Goal: Task Accomplishment & Management: Use online tool/utility

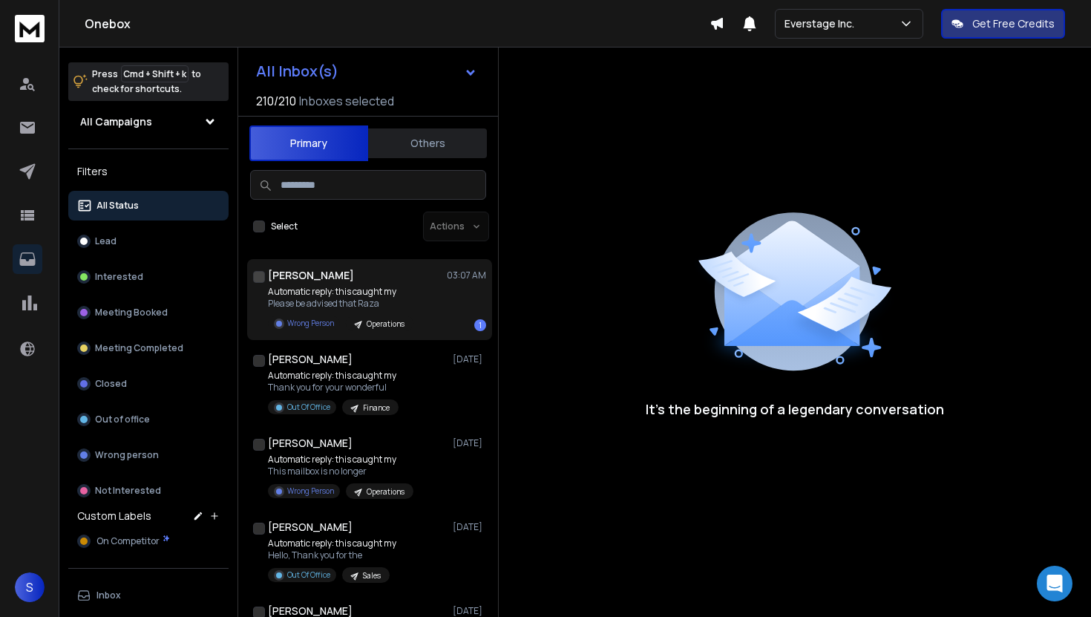
click at [373, 288] on p "Automatic reply: this caught my" at bounding box center [340, 292] width 145 height 12
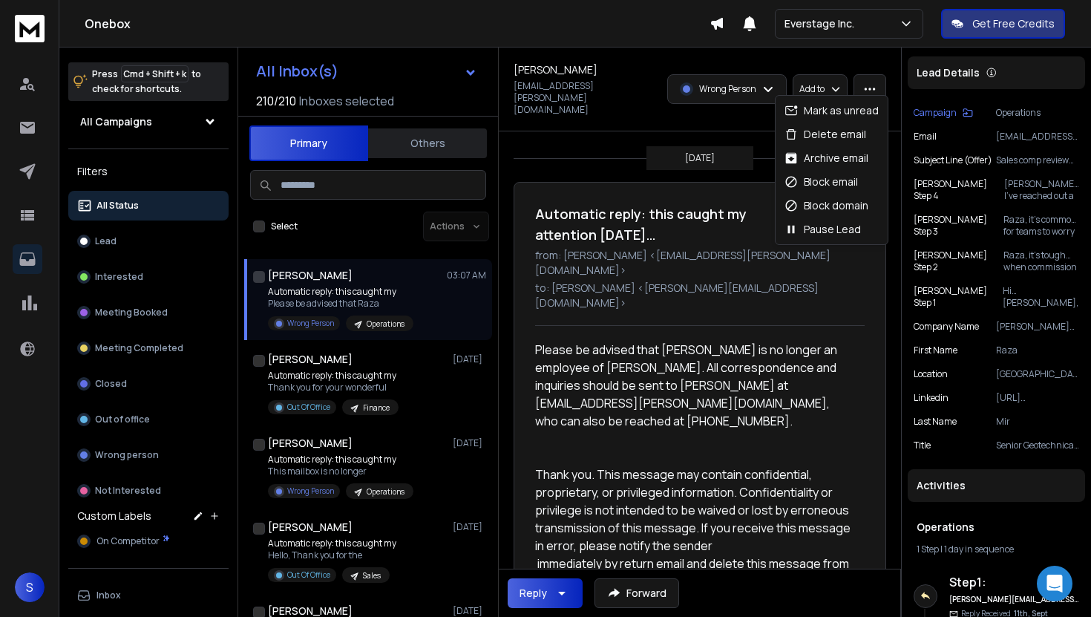
click at [870, 84] on button "button" at bounding box center [870, 89] width 33 height 30
click at [830, 234] on div "Pause Lead" at bounding box center [823, 229] width 76 height 15
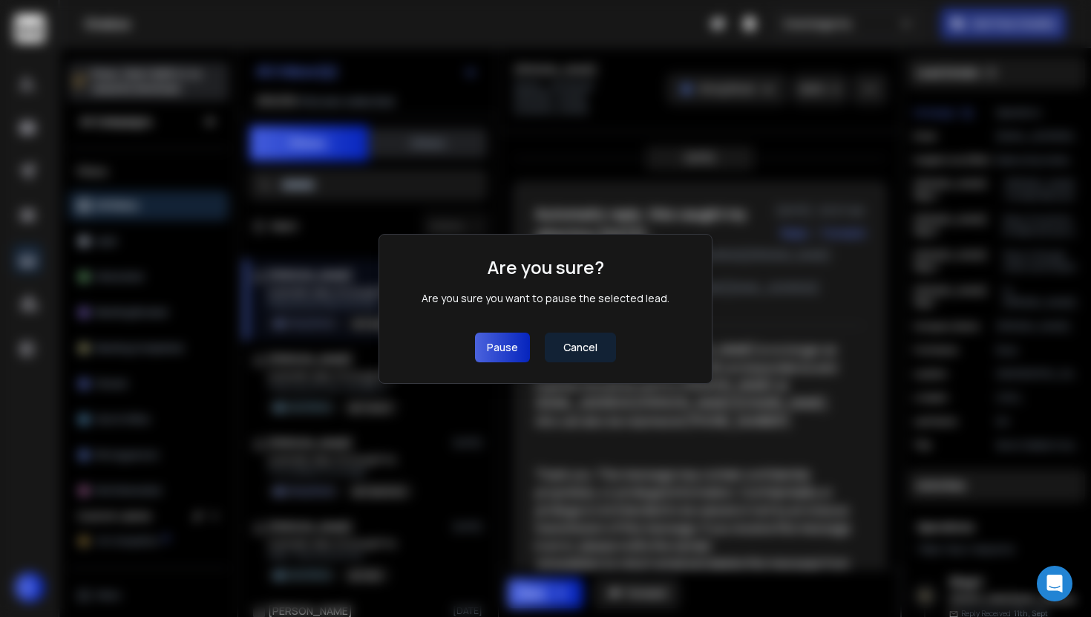
click at [500, 340] on button "Pause" at bounding box center [502, 348] width 55 height 30
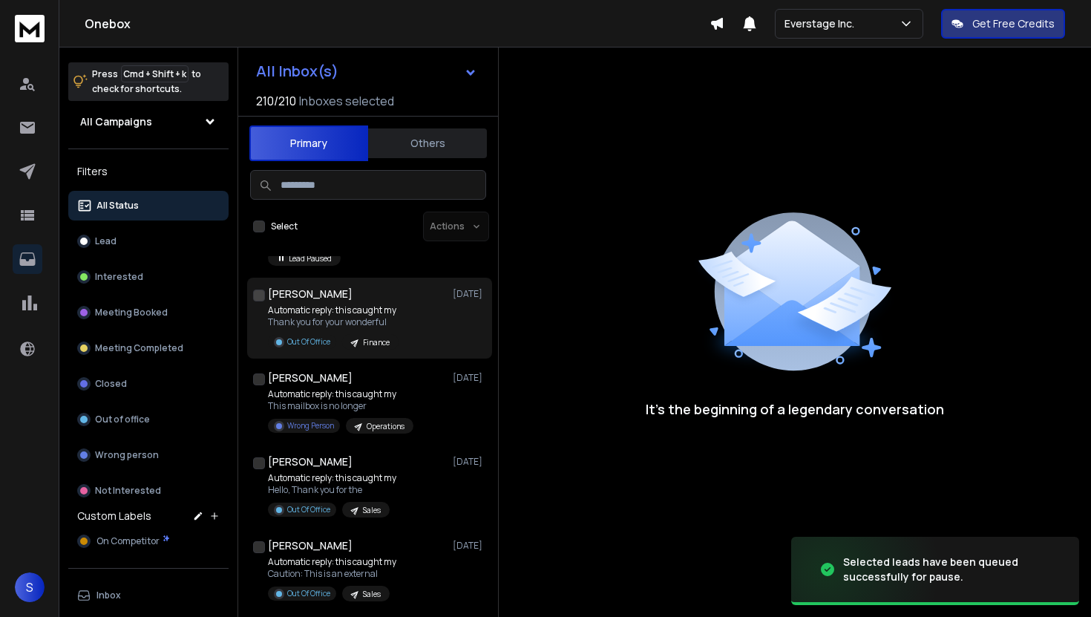
scroll to position [82, 0]
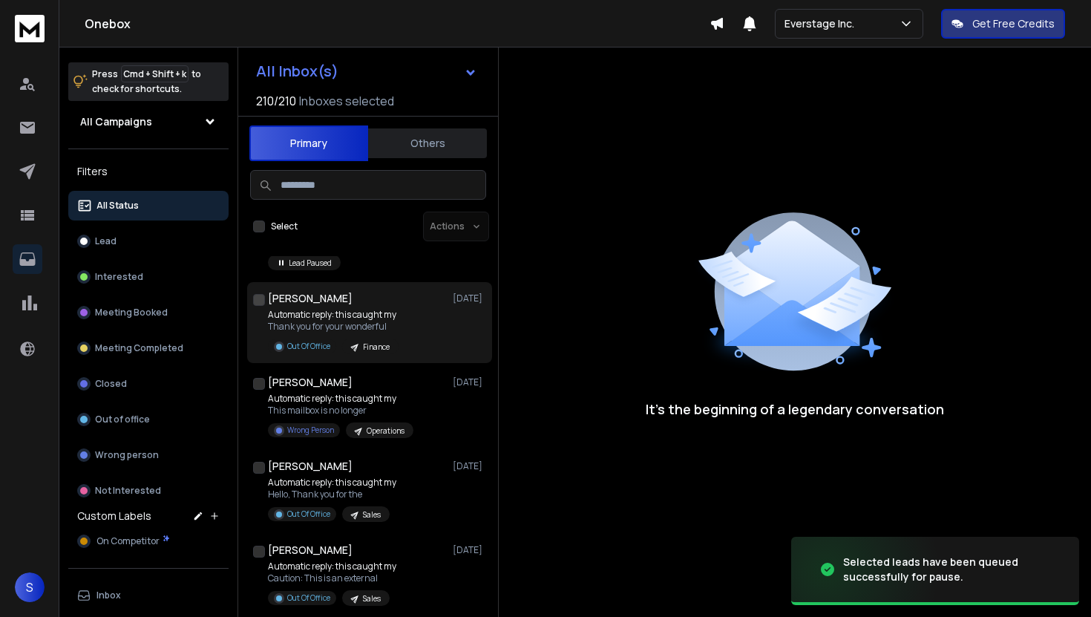
click at [399, 295] on div "Mike Woods 10 Sep" at bounding box center [377, 298] width 218 height 15
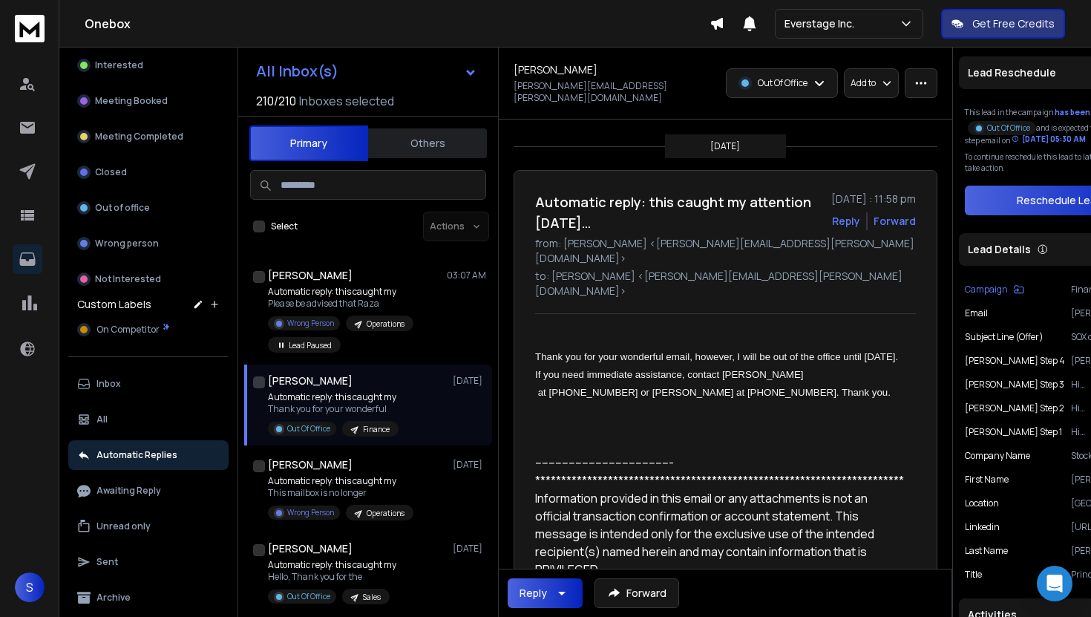
scroll to position [213, 0]
click at [142, 496] on div "Awaiting Reply" at bounding box center [119, 489] width 84 height 18
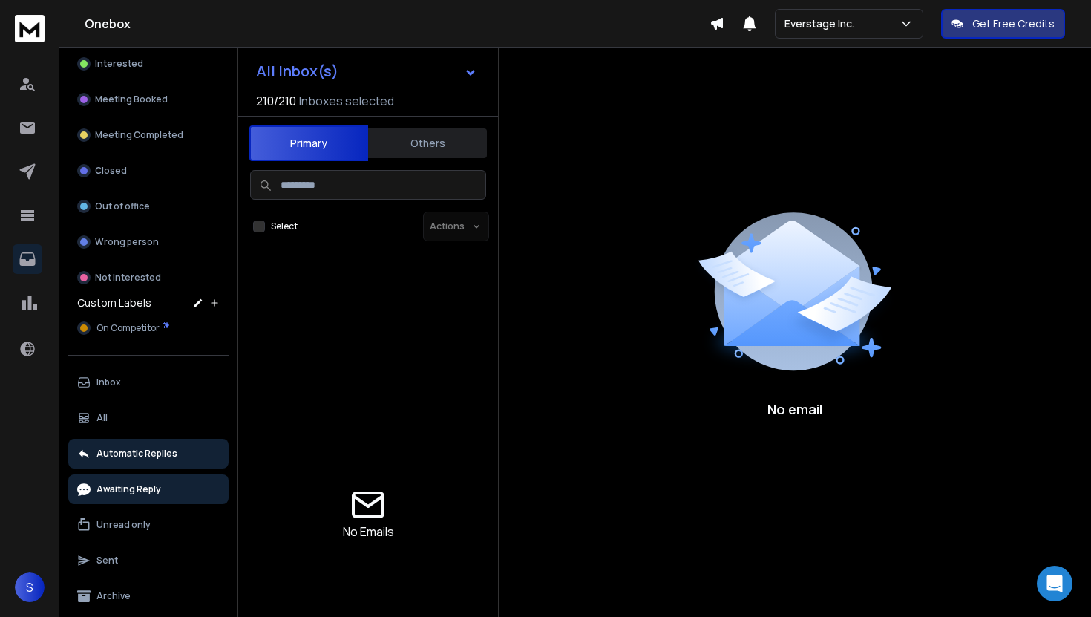
click at [144, 460] on div "Automatic Replies" at bounding box center [127, 454] width 100 height 18
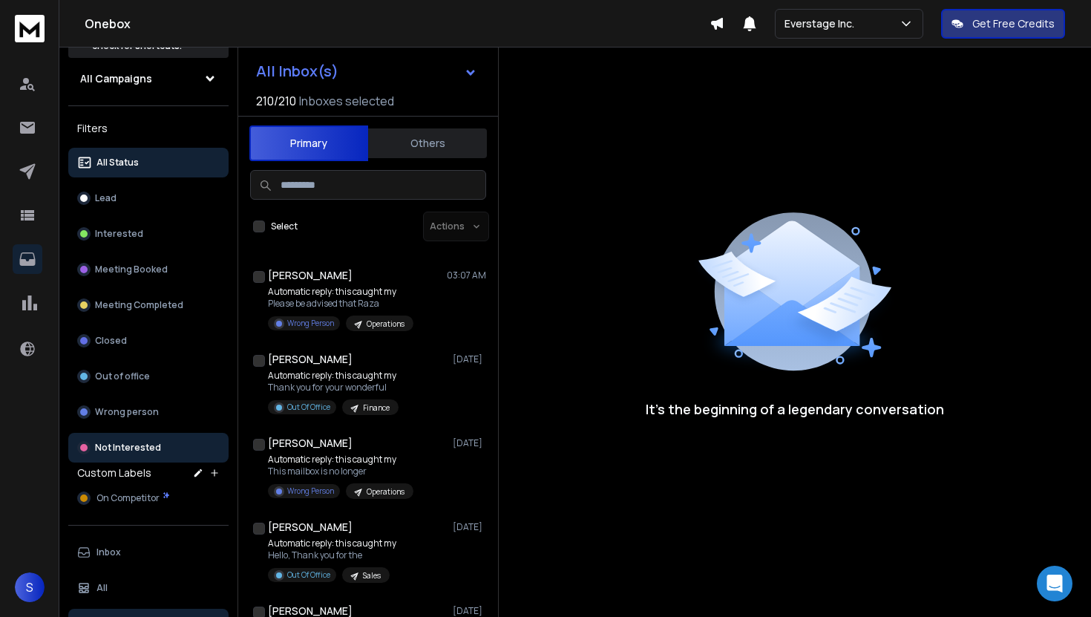
scroll to position [36, 0]
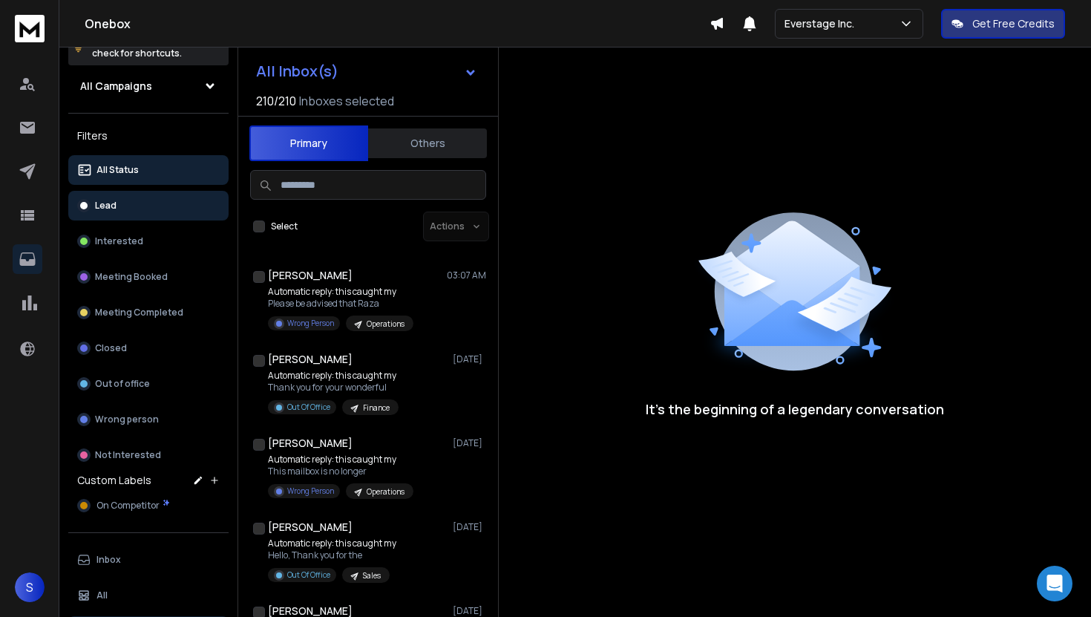
click at [115, 203] on p "Lead" at bounding box center [106, 206] width 22 height 12
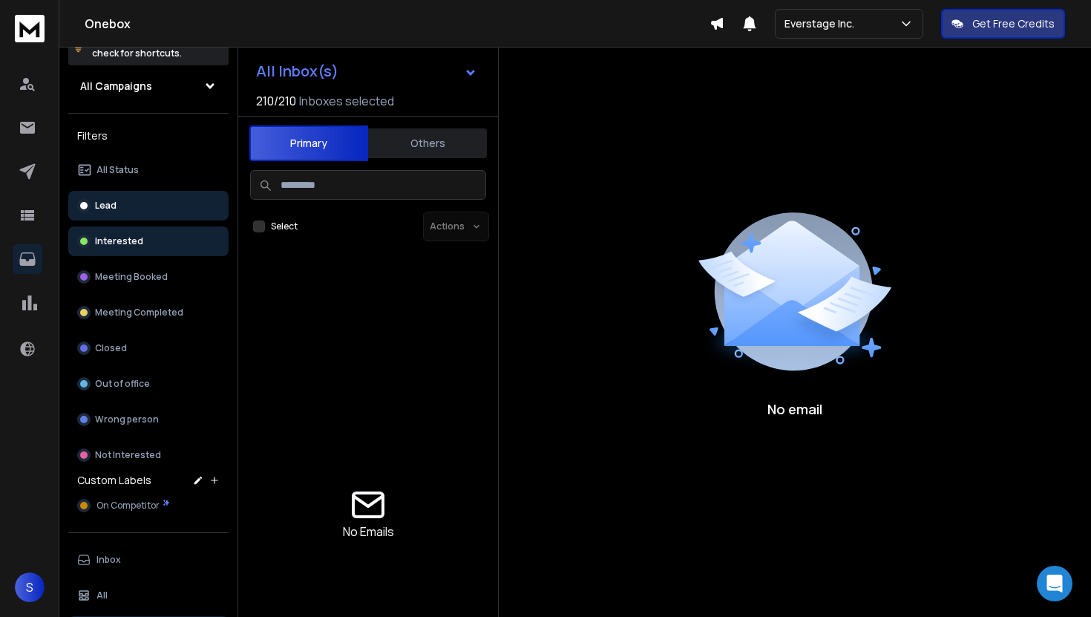
click at [133, 235] on p "Interested" at bounding box center [119, 241] width 48 height 12
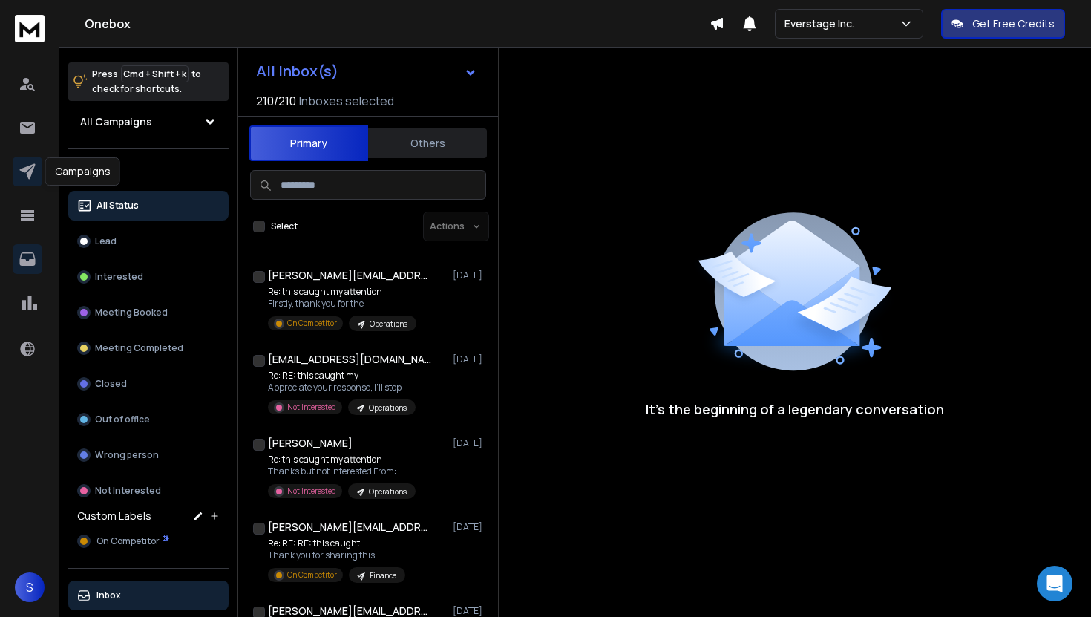
click at [26, 177] on icon at bounding box center [28, 172] width 18 height 18
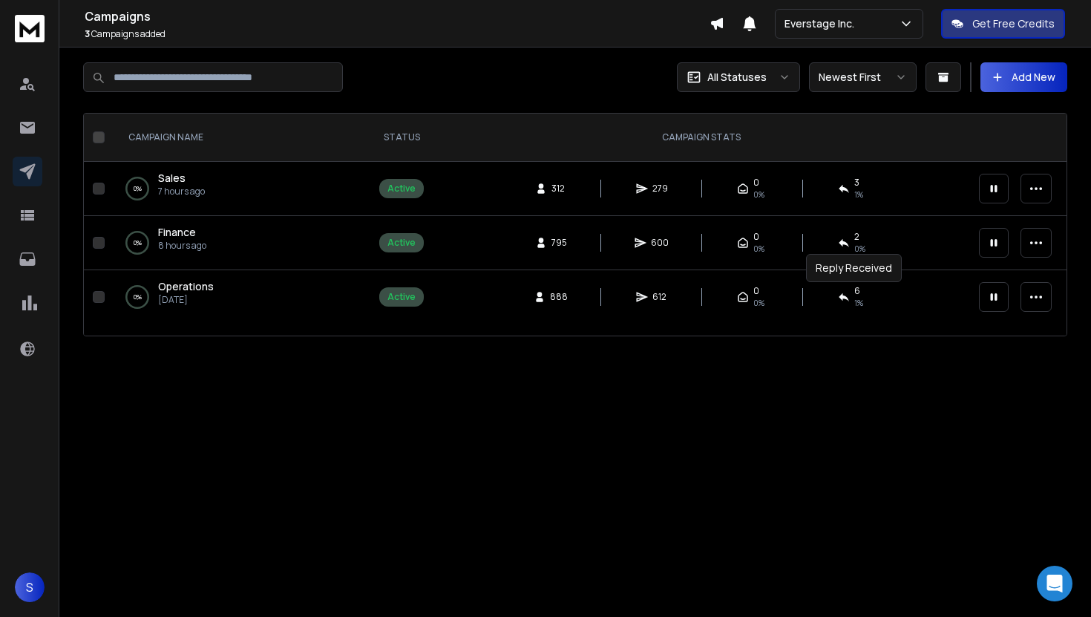
click at [854, 295] on span "6" at bounding box center [857, 291] width 6 height 12
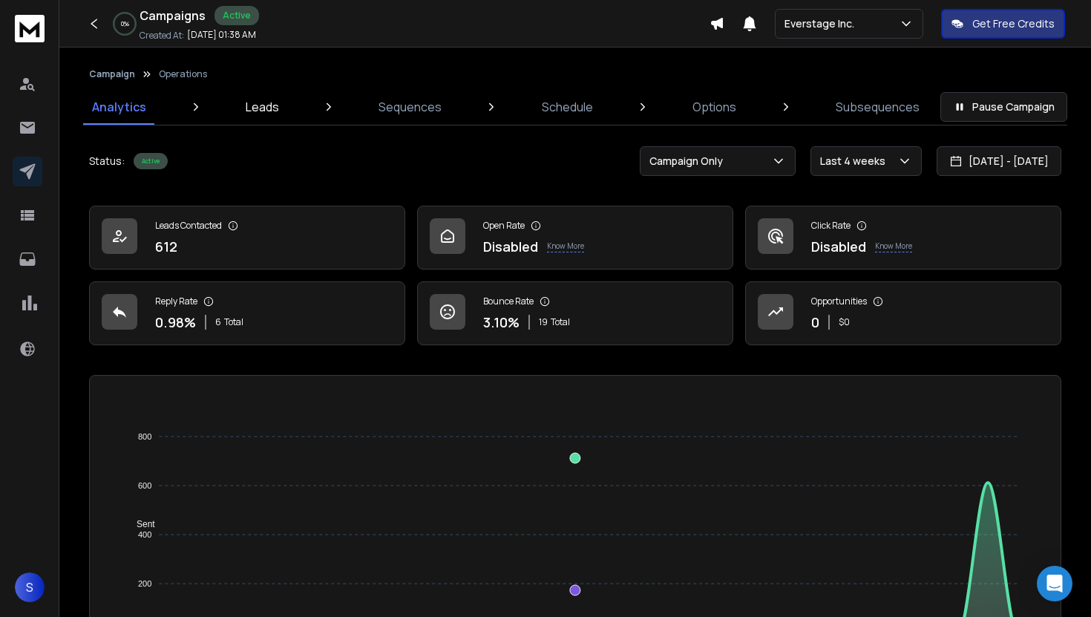
click at [264, 111] on p "Leads" at bounding box center [262, 107] width 33 height 18
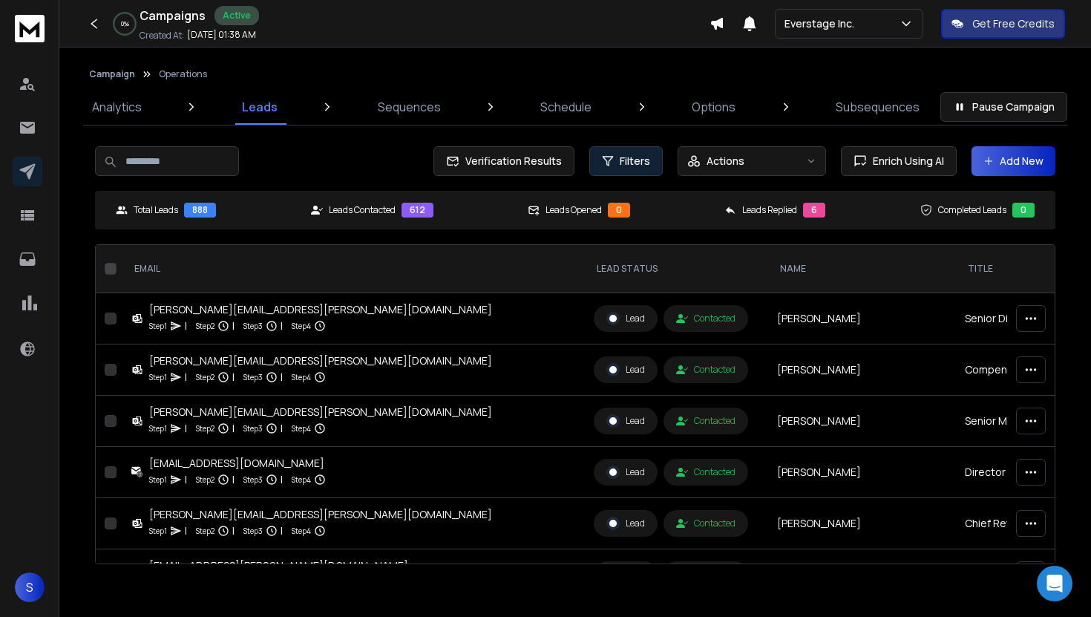
click at [634, 168] on span "Filters" at bounding box center [635, 161] width 30 height 15
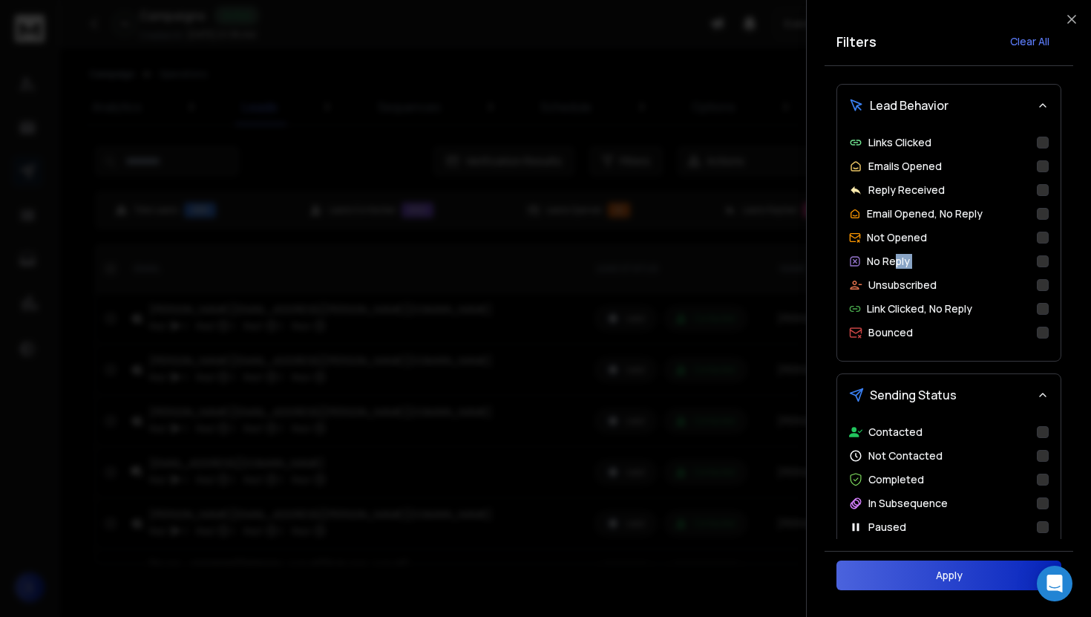
drag, startPoint x: 894, startPoint y: 258, endPoint x: 913, endPoint y: 275, distance: 26.3
click at [913, 275] on div "Links Clicked Emails Opened Reply Received Email Opened, No Reply Not Opened No…" at bounding box center [948, 248] width 223 height 226
click at [1042, 186] on button "Reply Received" at bounding box center [1043, 190] width 12 height 12
click at [1073, 26] on icon "button" at bounding box center [1071, 19] width 15 height 15
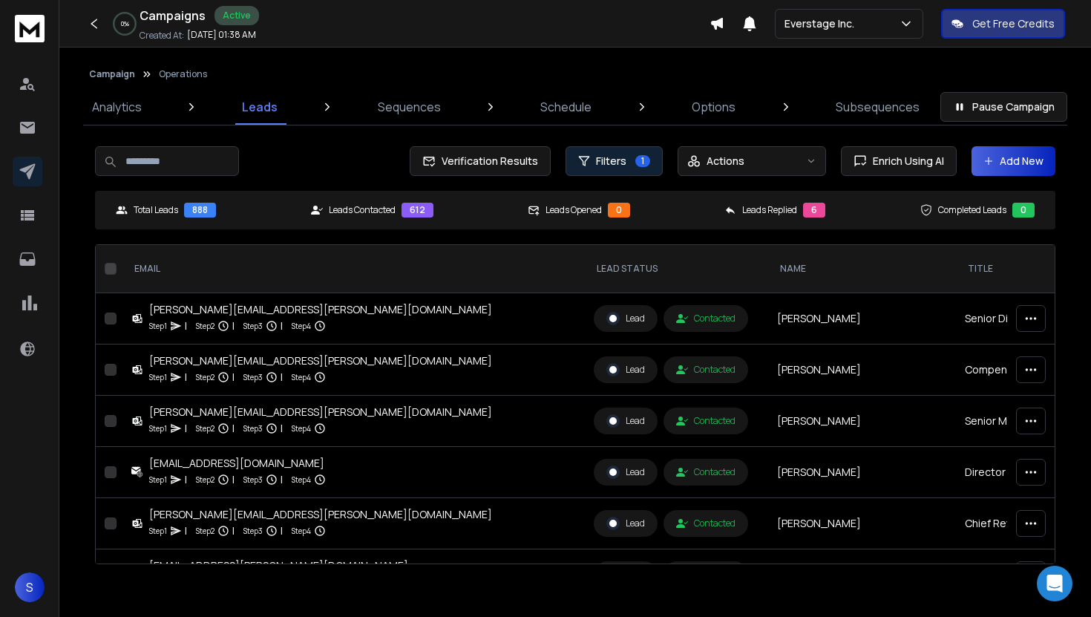
click at [635, 161] on span "1" at bounding box center [642, 161] width 15 height 12
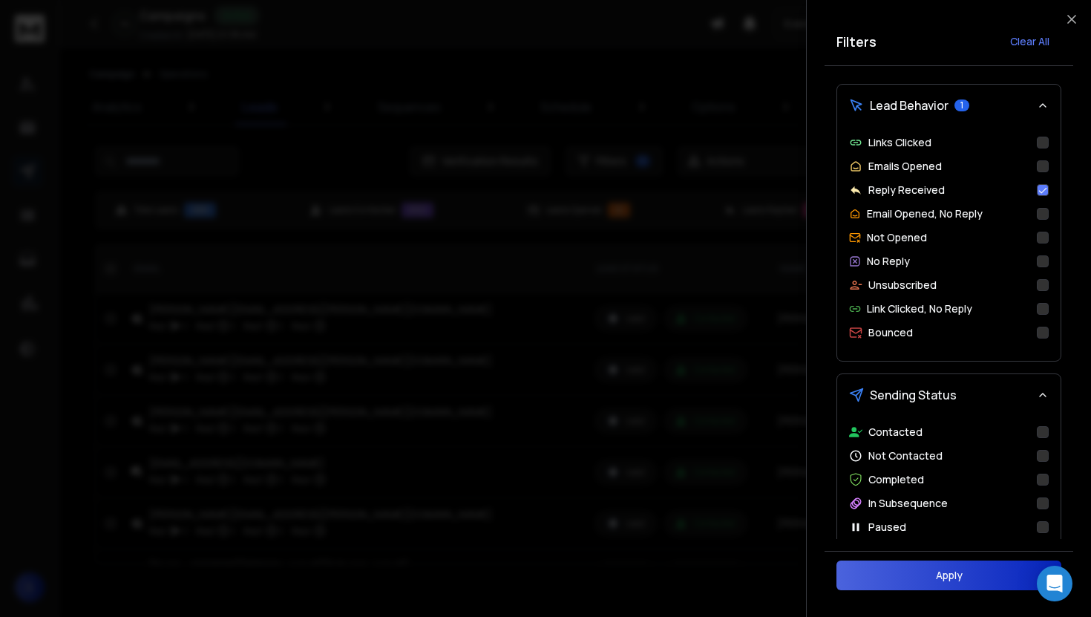
click at [932, 575] on button "Apply" at bounding box center [949, 575] width 225 height 30
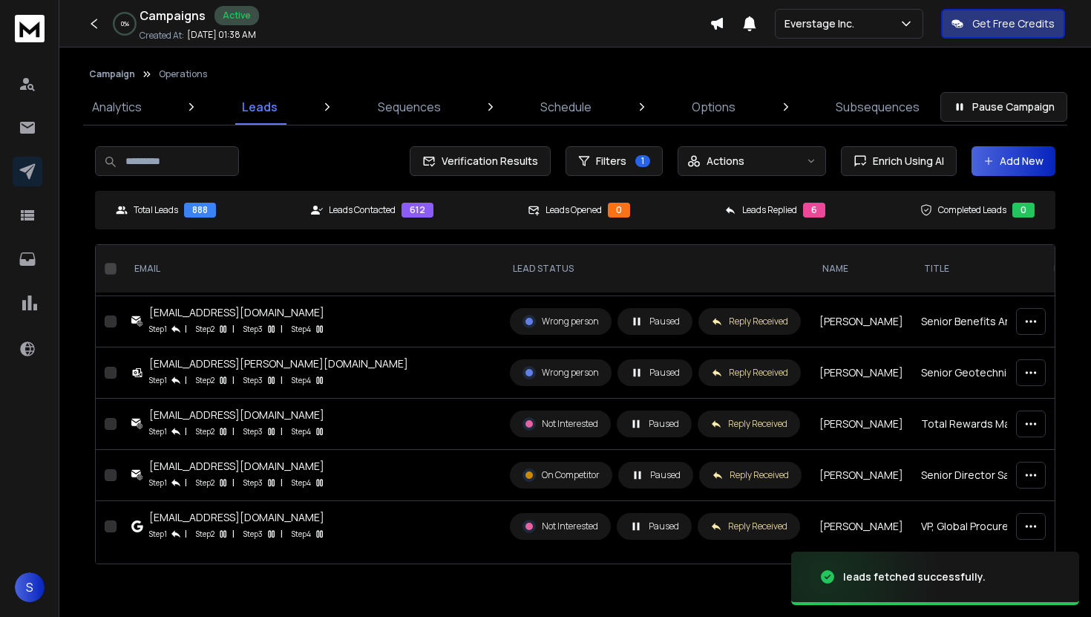
scroll to position [51, 0]
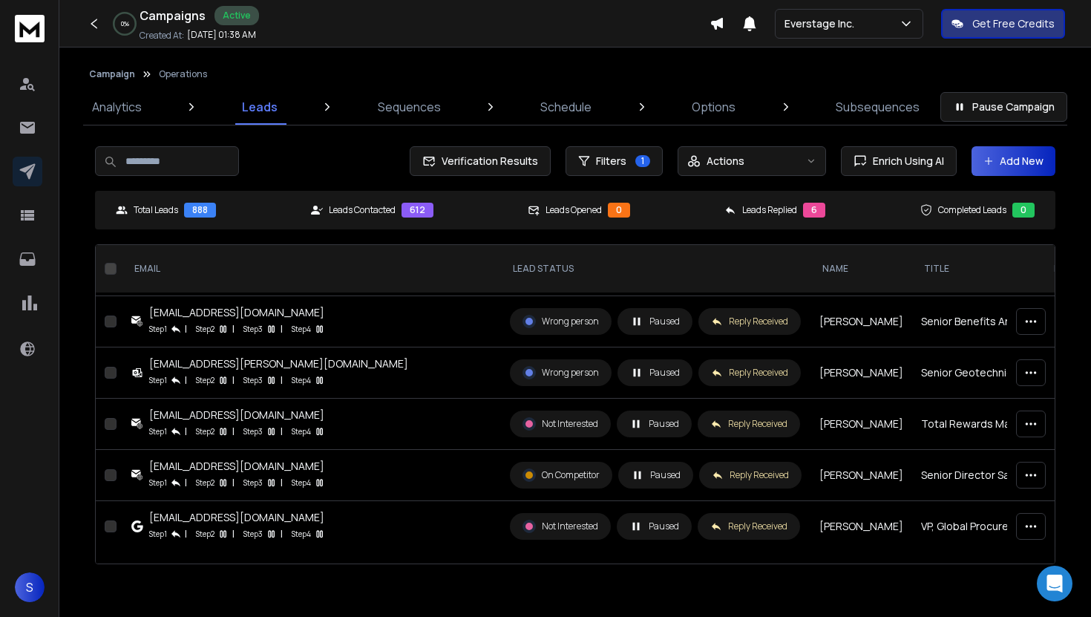
click at [282, 336] on div "Step 1 | Step 2 | Step 3 | Step 4" at bounding box center [237, 328] width 177 height 15
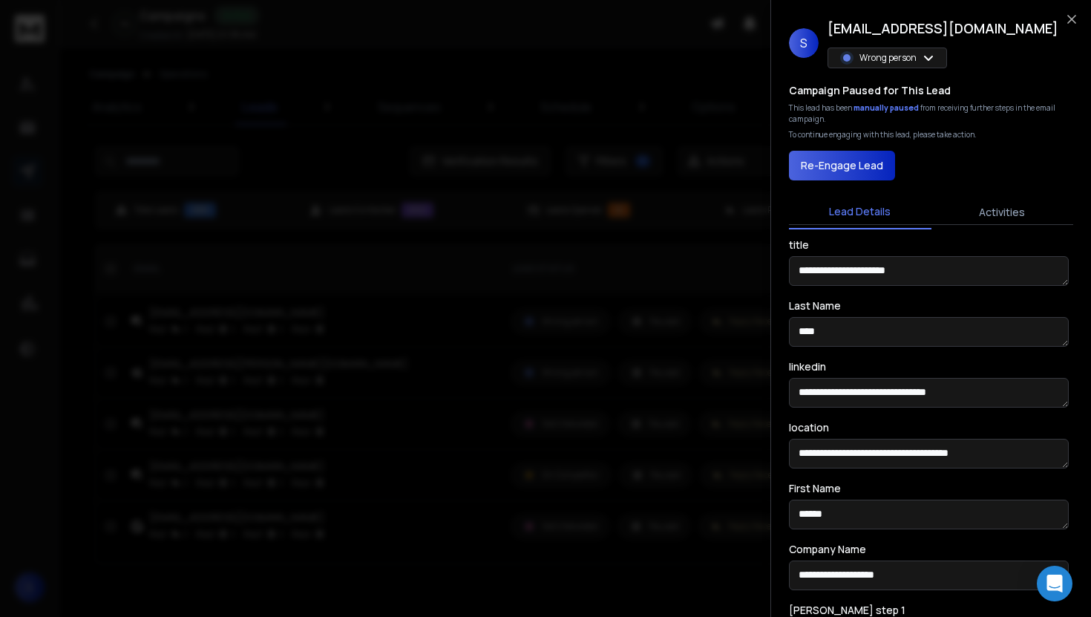
click at [282, 366] on div at bounding box center [545, 308] width 1091 height 617
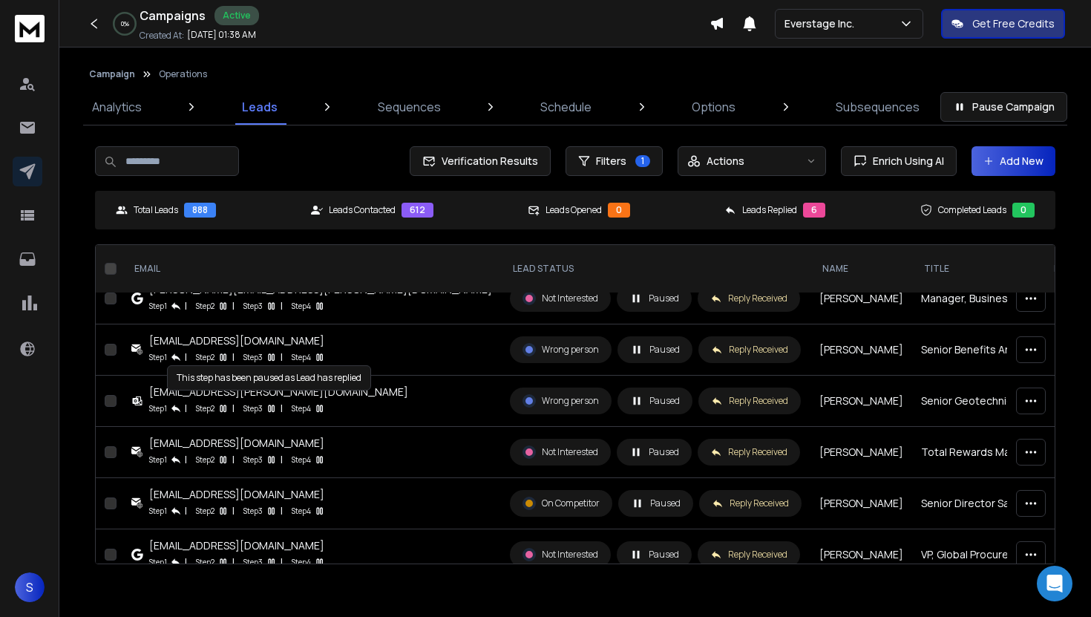
scroll to position [0, 0]
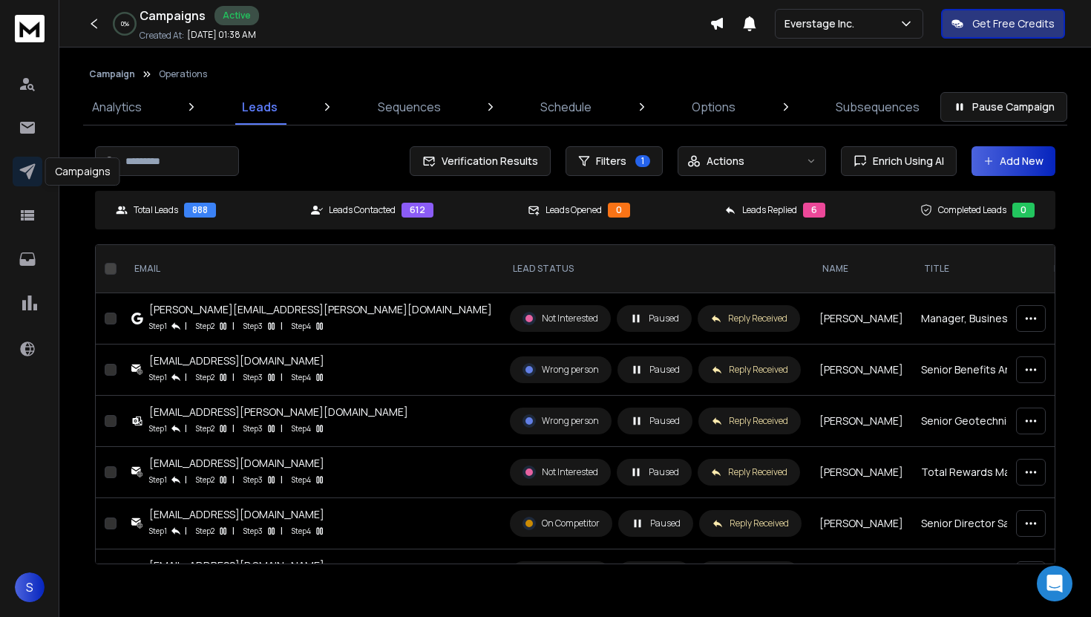
click at [24, 174] on icon at bounding box center [28, 172] width 18 height 18
